Goal: Task Accomplishment & Management: Manage account settings

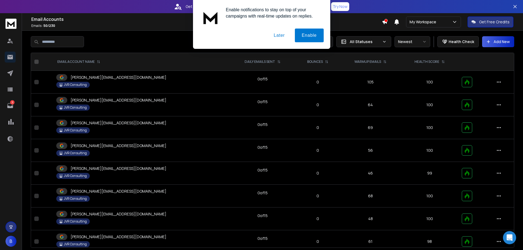
click at [280, 33] on button "Later" at bounding box center [279, 36] width 25 height 14
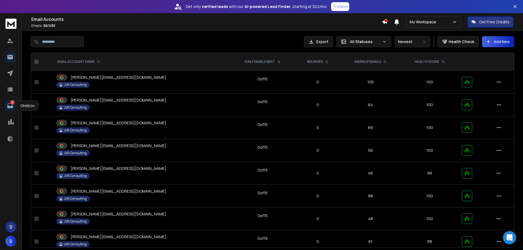
click at [13, 102] on p "3" at bounding box center [12, 102] width 4 height 4
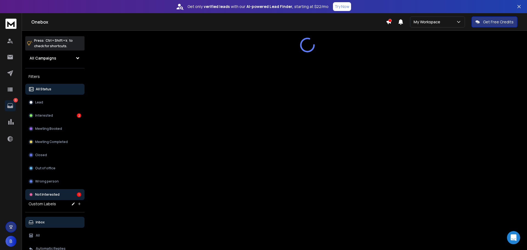
click at [58, 193] on p "Not Interested" at bounding box center [47, 195] width 24 height 4
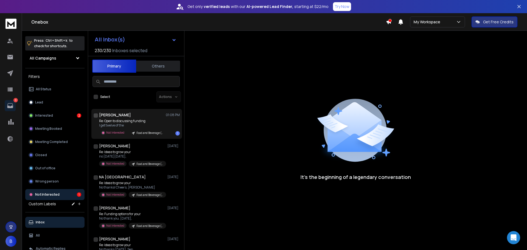
click at [121, 122] on p "Re: Open to discussing funding" at bounding box center [132, 121] width 66 height 4
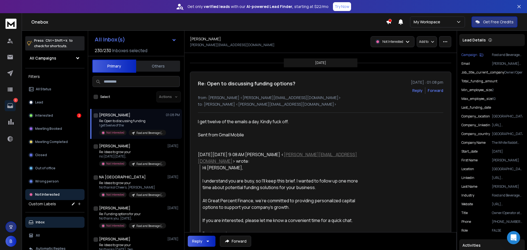
click at [442, 42] on button "button" at bounding box center [445, 41] width 12 height 11
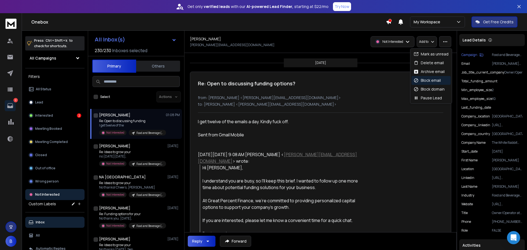
click at [433, 80] on div "Block email" at bounding box center [427, 80] width 27 height 5
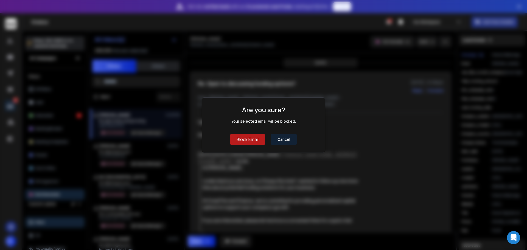
click at [239, 138] on button "Block Email" at bounding box center [247, 139] width 35 height 11
